Goal: Information Seeking & Learning: Check status

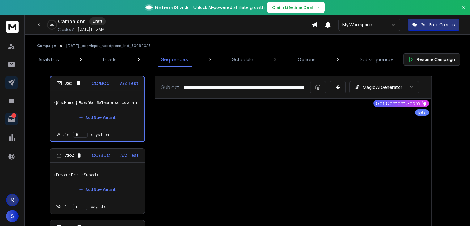
click at [10, 119] on icon at bounding box center [11, 119] width 6 height 6
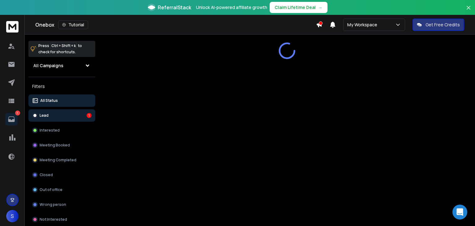
click at [73, 115] on button "Lead 1" at bounding box center [61, 115] width 67 height 12
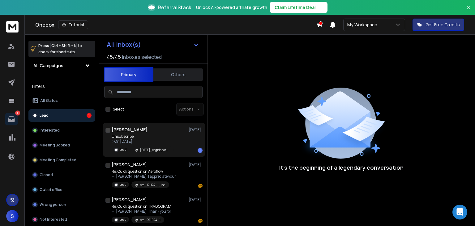
click at [168, 140] on p "> On [DATE]," at bounding box center [143, 141] width 62 height 5
click at [121, 149] on p "Lead" at bounding box center [123, 149] width 7 height 5
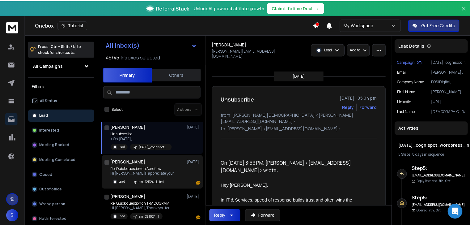
scroll to position [3, 0]
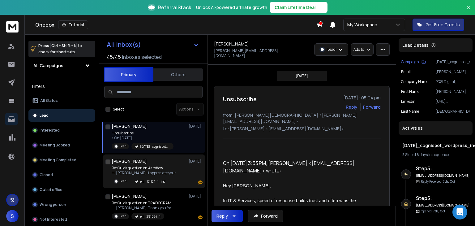
click at [131, 162] on h1 "[PERSON_NAME]" at bounding box center [129, 161] width 35 height 6
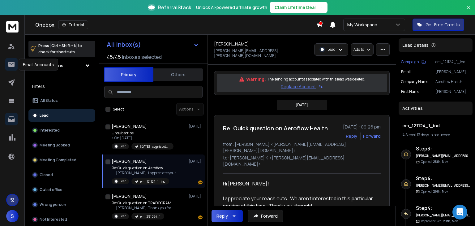
click at [11, 63] on icon at bounding box center [11, 64] width 6 height 5
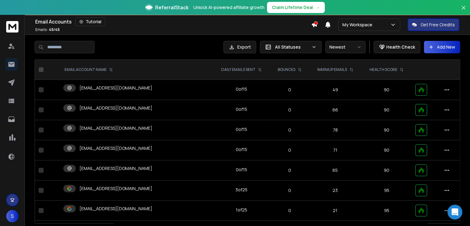
click at [462, 8] on icon "Close banner" at bounding box center [464, 8] width 6 height 6
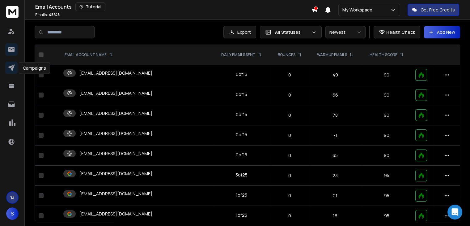
click at [10, 69] on icon at bounding box center [11, 67] width 7 height 7
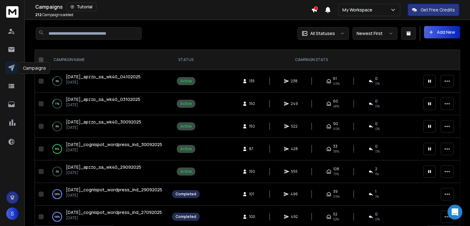
scroll to position [62, 0]
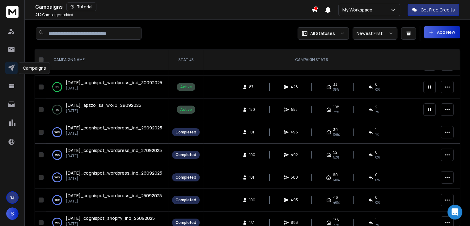
click at [126, 195] on span "[DATE]_cognispot_wordpress_ind_25092025" at bounding box center [114, 195] width 96 height 6
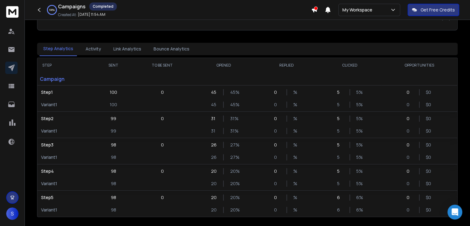
scroll to position [265, 0]
